Goal: Task Accomplishment & Management: Manage account settings

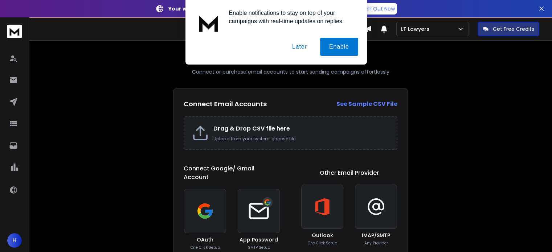
click at [543, 8] on div "Enable notifications to stay on top of your campaigns with real-time updates on…" at bounding box center [276, 32] width 552 height 65
click at [541, 8] on div "Enable notifications to stay on top of your campaigns with real-time updates on…" at bounding box center [276, 32] width 552 height 65
click at [301, 48] on button "Later" at bounding box center [299, 47] width 33 height 18
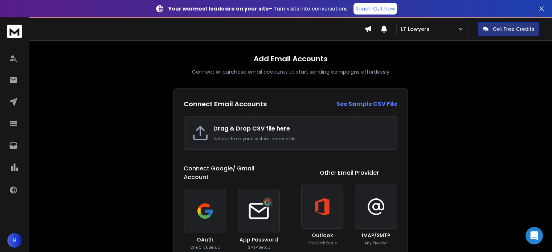
click at [542, 9] on icon at bounding box center [541, 9] width 4 height 4
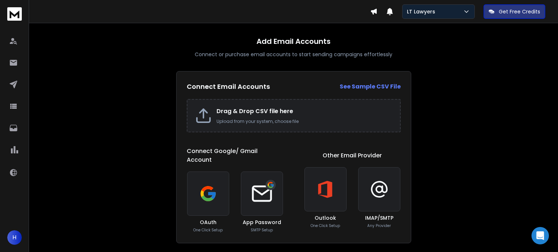
click at [429, 11] on p "LT Lawyers" at bounding box center [422, 11] width 31 height 7
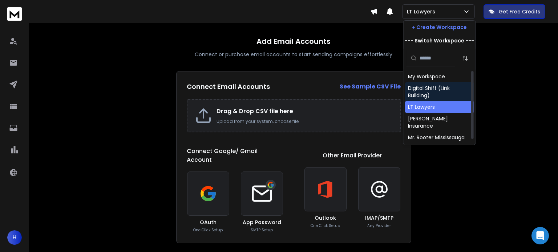
click at [424, 91] on div "Digital Shift (Link Building)" at bounding box center [439, 92] width 63 height 15
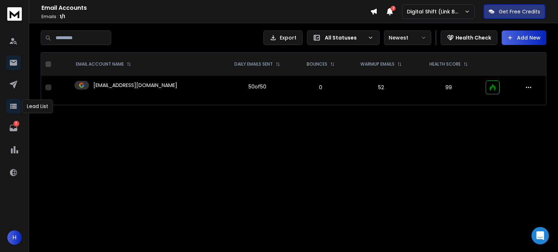
click at [15, 106] on icon at bounding box center [13, 106] width 7 height 5
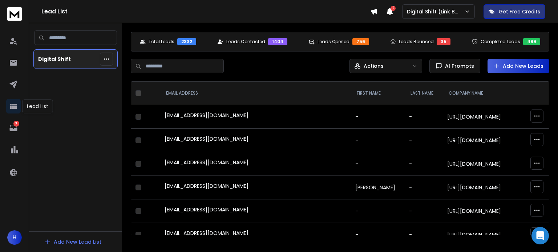
click at [552, 247] on div at bounding box center [552, 247] width 0 height 0
click at [519, 64] on link "Add New Leads" at bounding box center [518, 65] width 50 height 7
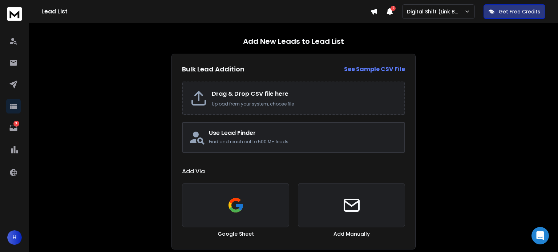
click at [268, 92] on h2 "Drag & Drop CSV file here" at bounding box center [304, 94] width 185 height 9
type input "**********"
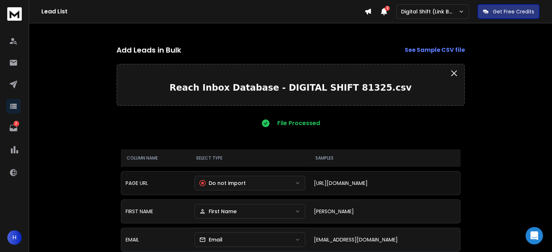
scroll to position [36, 0]
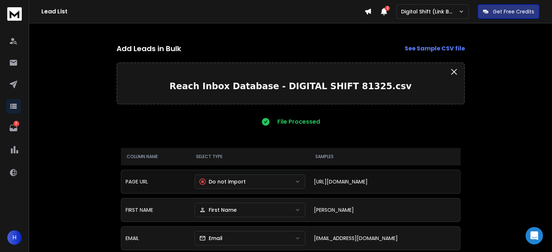
click at [220, 179] on div "Do not import" at bounding box center [222, 181] width 46 height 7
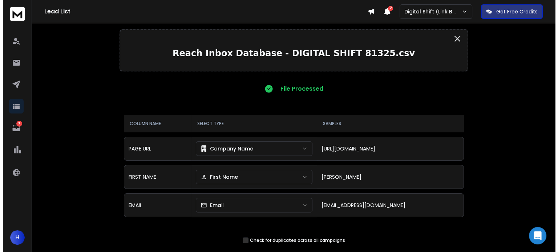
scroll to position [109, 0]
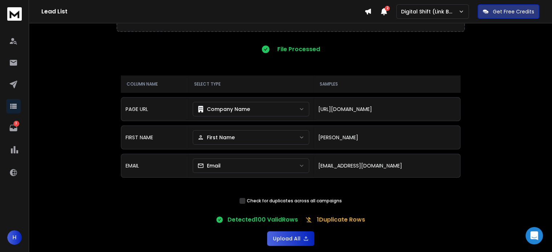
click at [244, 200] on button "Check for duplicates across all campaigns" at bounding box center [243, 201] width 6 height 6
click at [292, 242] on button "Upload All" at bounding box center [290, 239] width 47 height 15
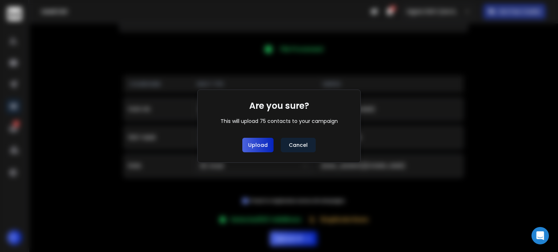
click at [260, 142] on button "Upload" at bounding box center [257, 145] width 31 height 15
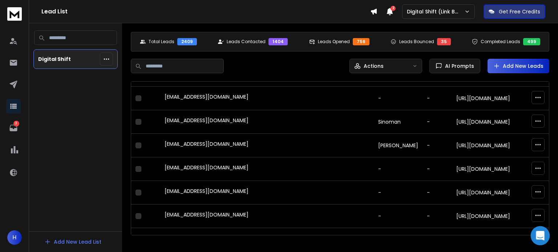
scroll to position [53974, 0]
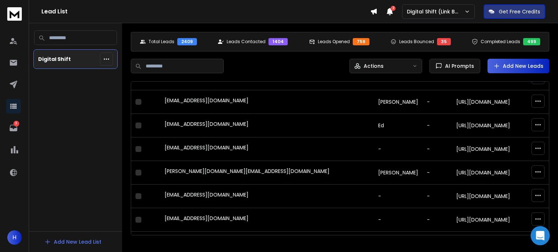
drag, startPoint x: 542, startPoint y: 222, endPoint x: 542, endPoint y: 229, distance: 7.3
click at [540, 231] on body "Get only verified leads with our AI-powered Lead Finder, starting at $22/mo Try…" at bounding box center [279, 126] width 558 height 252
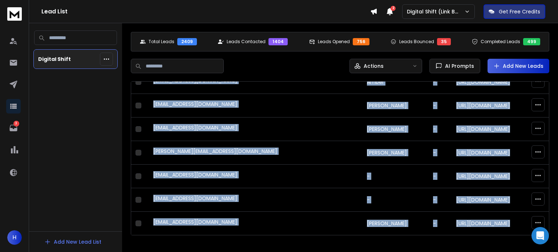
click at [481, 242] on div "Total Leads 2409 Leads Contacted 1404 Leads Opened 756 Leads Bounced 35 Complet…" at bounding box center [293, 133] width 529 height 221
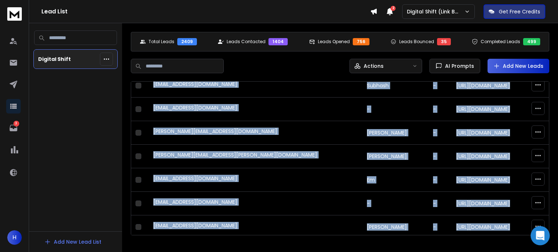
scroll to position [56538, 0]
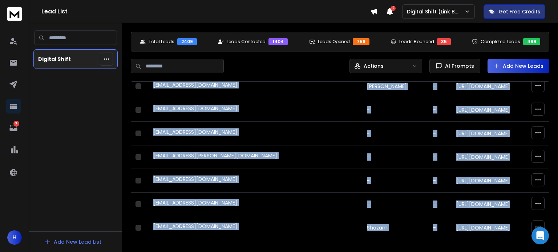
type button "on"
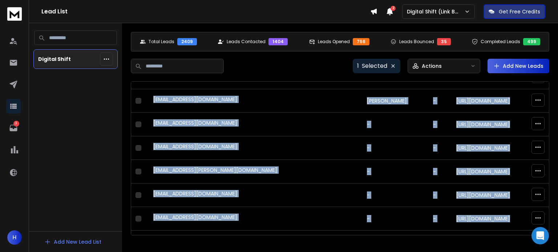
scroll to position [56509, 0]
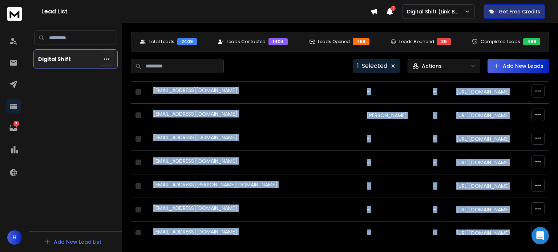
drag, startPoint x: 137, startPoint y: 176, endPoint x: 139, endPoint y: 127, distance: 48.7
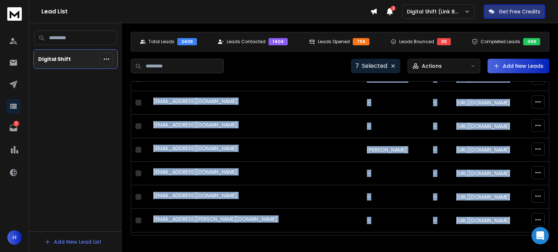
scroll to position [56472, 0]
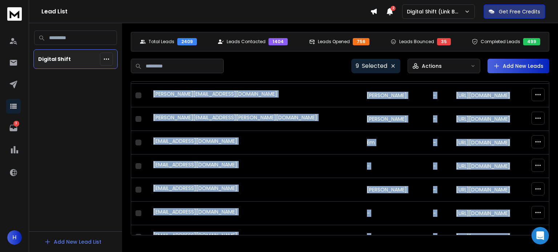
drag, startPoint x: 137, startPoint y: 180, endPoint x: 135, endPoint y: 157, distance: 22.6
drag, startPoint x: 137, startPoint y: 156, endPoint x: 138, endPoint y: 134, distance: 21.8
drag, startPoint x: 138, startPoint y: 134, endPoint x: 140, endPoint y: 111, distance: 23.4
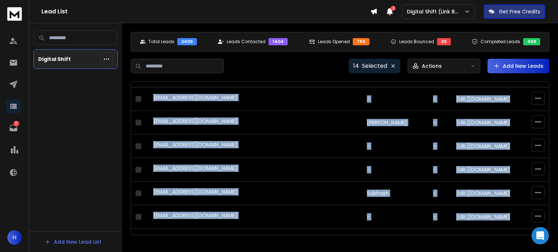
drag, startPoint x: 139, startPoint y: 208, endPoint x: 137, endPoint y: 185, distance: 23.3
drag, startPoint x: 137, startPoint y: 185, endPoint x: 136, endPoint y: 177, distance: 8.4
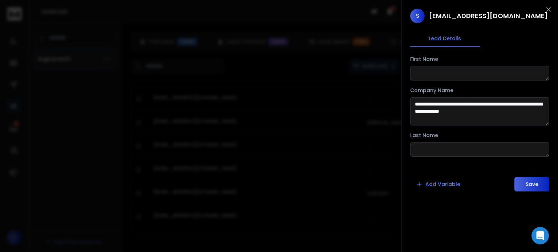
click at [138, 115] on div at bounding box center [279, 126] width 558 height 252
click at [195, 122] on div at bounding box center [279, 126] width 558 height 252
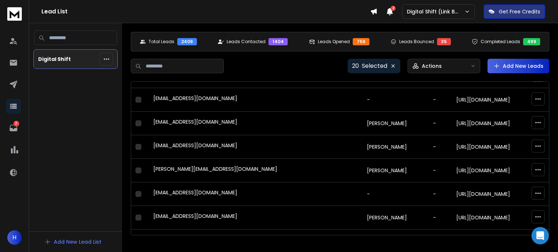
scroll to position [56109, 0]
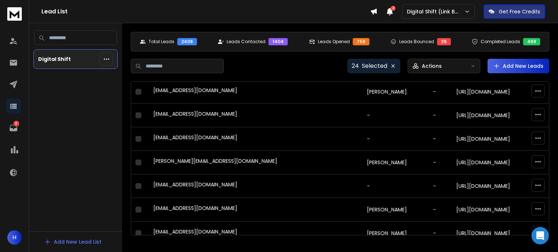
drag, startPoint x: 137, startPoint y: 130, endPoint x: 139, endPoint y: 106, distance: 24.7
click at [136, 252] on button "button" at bounding box center [138, 257] width 6 height 6
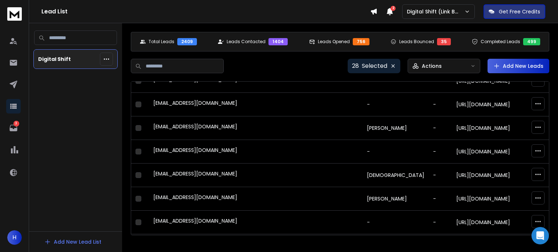
scroll to position [55928, 0]
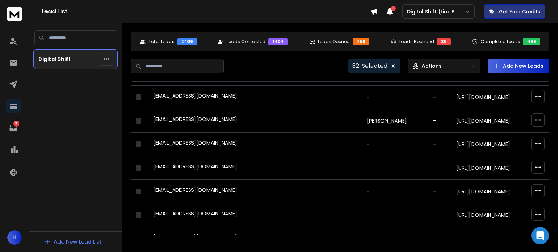
drag, startPoint x: 139, startPoint y: 183, endPoint x: 138, endPoint y: 136, distance: 46.5
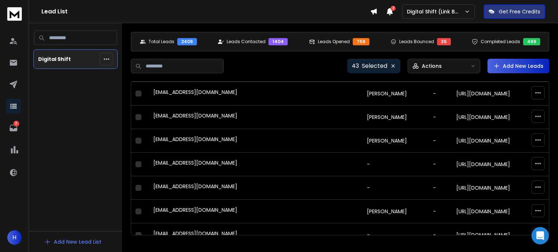
scroll to position [55565, 0]
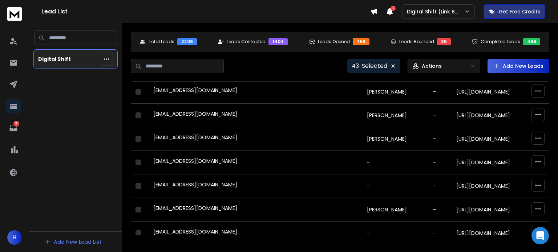
drag, startPoint x: 137, startPoint y: 179, endPoint x: 137, endPoint y: 154, distance: 25.0
drag, startPoint x: 137, startPoint y: 131, endPoint x: 137, endPoint y: 109, distance: 22.1
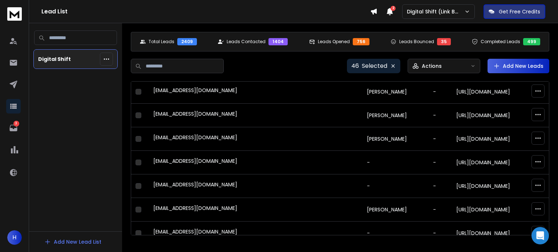
click at [138, 252] on button "button" at bounding box center [138, 257] width 6 height 6
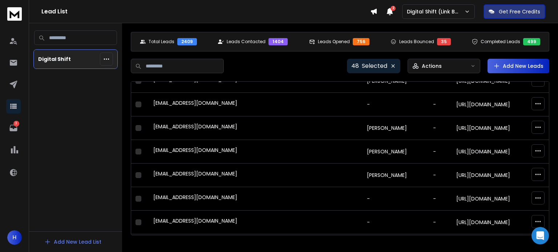
scroll to position [55456, 0]
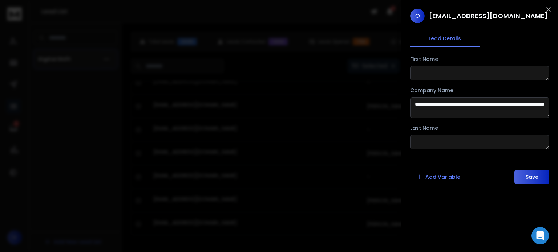
click at [356, 115] on div at bounding box center [279, 126] width 558 height 252
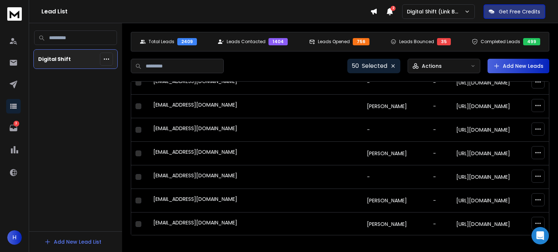
drag, startPoint x: 136, startPoint y: 121, endPoint x: 136, endPoint y: 102, distance: 19.3
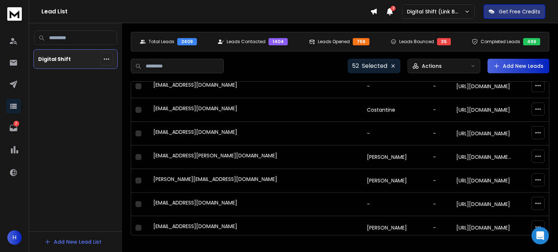
scroll to position [55347, 0]
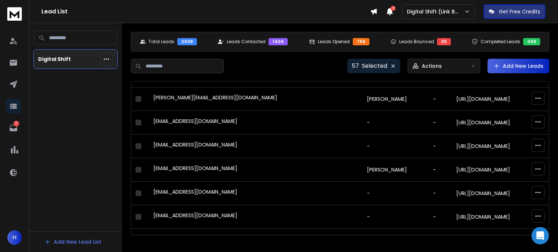
scroll to position [55202, 0]
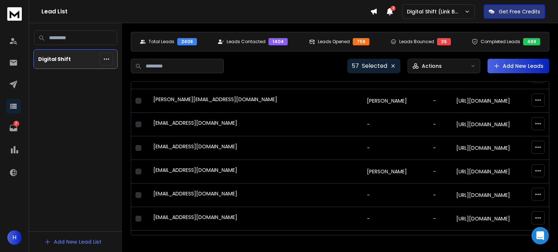
drag, startPoint x: 136, startPoint y: 213, endPoint x: 138, endPoint y: 188, distance: 25.8
drag, startPoint x: 138, startPoint y: 167, endPoint x: 137, endPoint y: 95, distance: 72.2
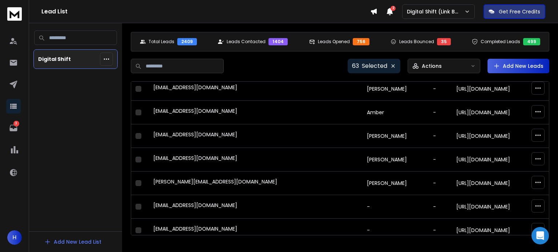
scroll to position [55093, 0]
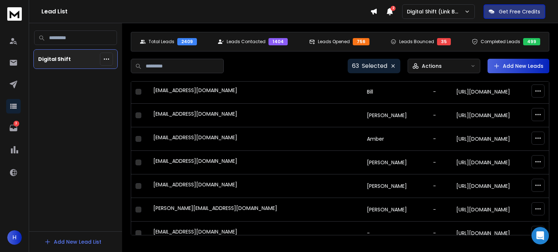
drag, startPoint x: 138, startPoint y: 182, endPoint x: 137, endPoint y: 110, distance: 72.6
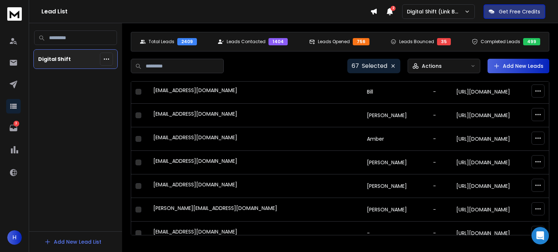
click at [138, 252] on button "button" at bounding box center [138, 257] width 6 height 6
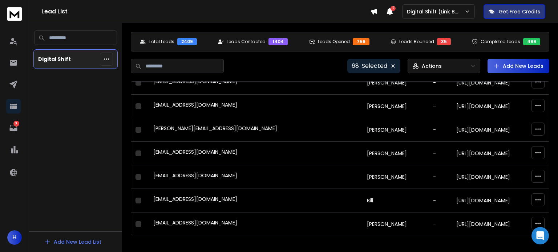
drag, startPoint x: 139, startPoint y: 125, endPoint x: 139, endPoint y: 101, distance: 24.3
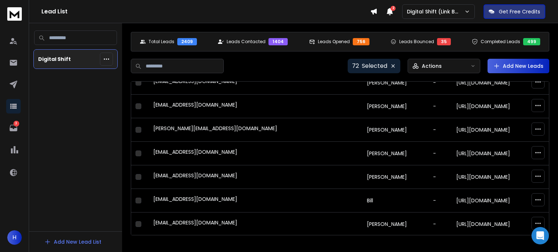
scroll to position [54911, 0]
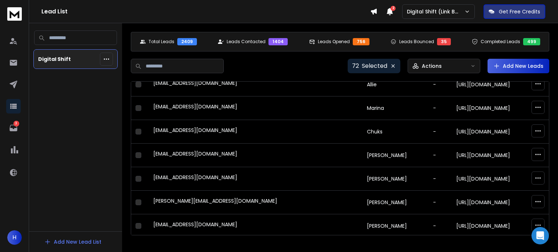
drag, startPoint x: 138, startPoint y: 125, endPoint x: 136, endPoint y: 103, distance: 21.8
click at [421, 65] on div "Actions" at bounding box center [439, 65] width 55 height 7
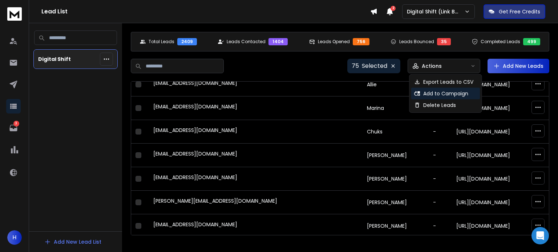
click at [444, 94] on p "Add to Campaign" at bounding box center [445, 93] width 45 height 7
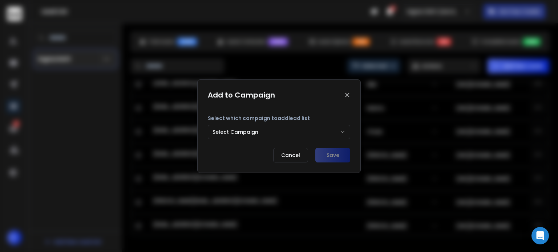
click at [262, 129] on button "Select Campaign" at bounding box center [279, 132] width 142 height 15
click at [329, 155] on button "Save" at bounding box center [332, 155] width 35 height 15
